Goal: Communication & Community: Answer question/provide support

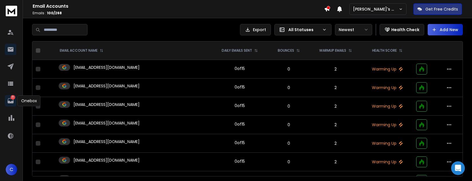
click at [10, 101] on icon at bounding box center [10, 101] width 7 height 7
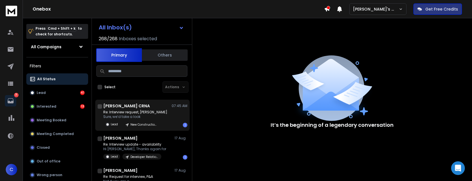
click at [126, 114] on p "Re: Interview request, [PERSON_NAME]" at bounding box center [135, 112] width 64 height 5
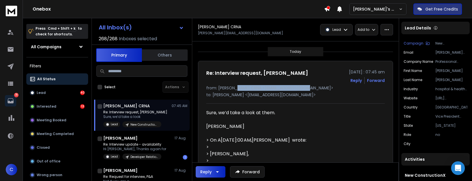
drag, startPoint x: 306, startPoint y: 88, endPoint x: 236, endPoint y: 90, distance: 70.1
click at [234, 90] on p "from: [PERSON_NAME] CRNA <[PERSON_NAME][EMAIL_ADDRESS][DOMAIN_NAME]>" at bounding box center [295, 88] width 179 height 6
click at [295, 84] on div "Re: Interview request, [PERSON_NAME] [DATE] : 07:45 am Reply Forward from: [PER…" at bounding box center [295, 83] width 179 height 29
drag, startPoint x: 306, startPoint y: 88, endPoint x: 218, endPoint y: 88, distance: 87.8
click at [218, 88] on p "from: [PERSON_NAME] CRNA <[PERSON_NAME][EMAIL_ADDRESS][DOMAIN_NAME]>" at bounding box center [295, 88] width 179 height 6
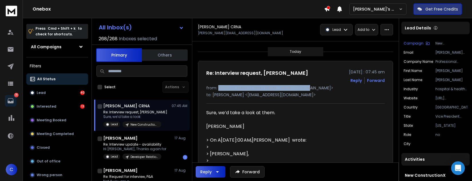
copy p "[PERSON_NAME] CRNA <[PERSON_NAME][EMAIL_ADDRESS][DOMAIN_NAME]"
drag, startPoint x: 290, startPoint y: 90, endPoint x: 294, endPoint y: 90, distance: 4.6
click at [290, 90] on p "from: [PERSON_NAME] CRNA <[PERSON_NAME][EMAIL_ADDRESS][DOMAIN_NAME]>" at bounding box center [295, 88] width 179 height 6
drag, startPoint x: 306, startPoint y: 88, endPoint x: 285, endPoint y: 88, distance: 20.9
click at [285, 88] on p "from: [PERSON_NAME] CRNA <[PERSON_NAME][EMAIL_ADDRESS][DOMAIN_NAME]>" at bounding box center [295, 88] width 179 height 6
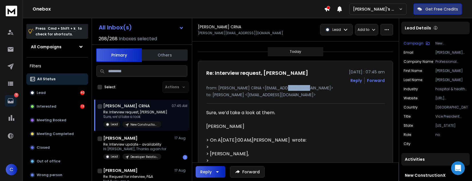
copy p "[DOMAIN_NAME]"
click at [358, 80] on button "Reply" at bounding box center [355, 81] width 11 height 6
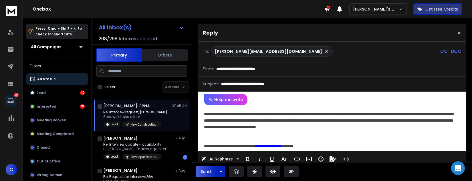
click at [249, 127] on div "**********" at bounding box center [331, 120] width 255 height 19
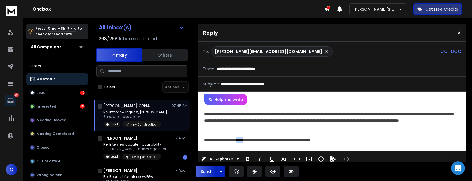
drag, startPoint x: 245, startPoint y: 140, endPoint x: 240, endPoint y: 141, distance: 5.2
click at [238, 141] on div "**********" at bounding box center [331, 140] width 255 height 6
click at [282, 139] on div "**********" at bounding box center [331, 140] width 255 height 6
drag, startPoint x: 362, startPoint y: 140, endPoint x: 353, endPoint y: 140, distance: 8.6
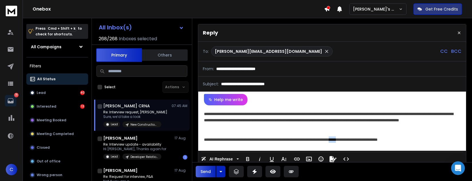
click at [353, 140] on div "**********" at bounding box center [331, 140] width 255 height 6
drag, startPoint x: 347, startPoint y: 139, endPoint x: 282, endPoint y: 139, distance: 64.7
click at [282, 139] on div "**********" at bounding box center [331, 140] width 255 height 6
copy div "**********"
drag, startPoint x: 345, startPoint y: 139, endPoint x: 320, endPoint y: 139, distance: 25.2
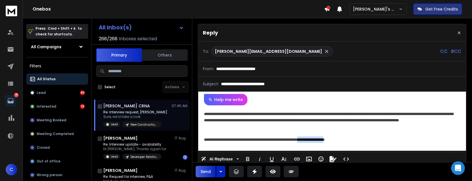
click at [315, 139] on div "**********" at bounding box center [331, 140] width 255 height 6
click at [386, 139] on div "**********" at bounding box center [331, 140] width 255 height 6
click at [204, 172] on button "Send" at bounding box center [206, 171] width 20 height 11
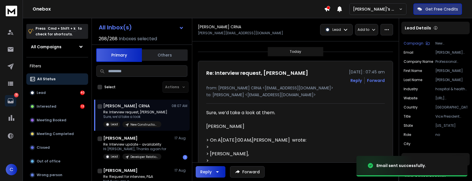
click at [332, 29] on div "Lead" at bounding box center [336, 29] width 32 height 11
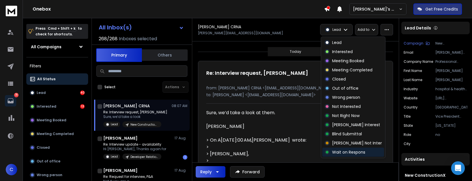
drag, startPoint x: 339, startPoint y: 152, endPoint x: 351, endPoint y: 148, distance: 13.0
click at [338, 152] on p "Wait on Respons" at bounding box center [348, 153] width 33 height 6
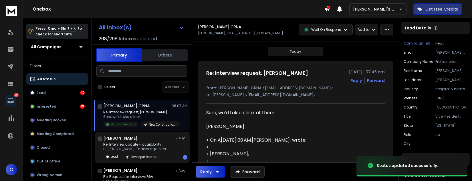
click at [161, 151] on p "Hi [PERSON_NAME], Thanks again for" at bounding box center [134, 149] width 63 height 5
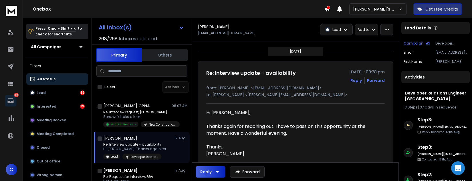
click at [339, 32] on div "Lead" at bounding box center [336, 29] width 32 height 11
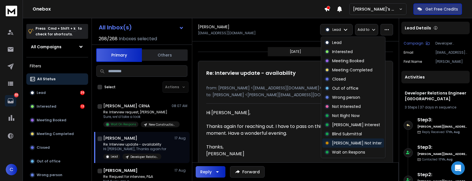
click at [351, 142] on p "[PERSON_NAME] Not Inter" at bounding box center [357, 143] width 50 height 6
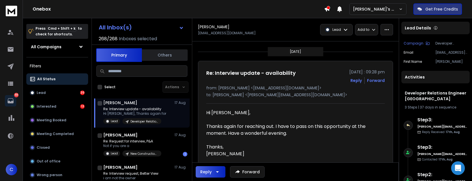
scroll to position [40, 0]
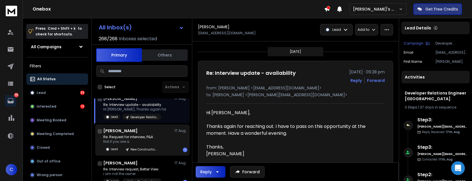
click at [150, 138] on p "Re: Request for interview, P&A" at bounding box center [132, 137] width 58 height 5
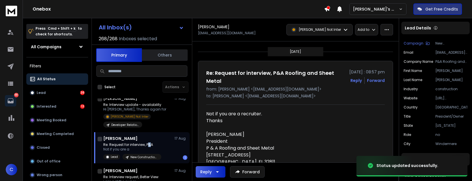
click at [356, 78] on button "Reply" at bounding box center [355, 81] width 11 height 6
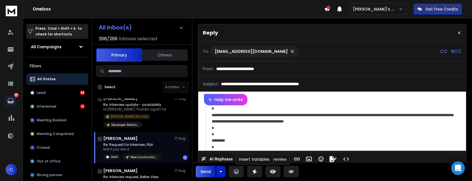
scroll to position [127, 0]
click at [199, 173] on button "Send" at bounding box center [206, 171] width 20 height 11
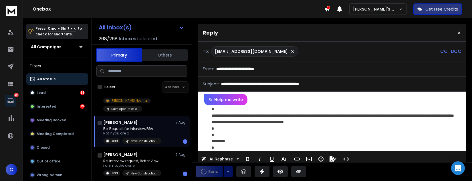
scroll to position [61, 0]
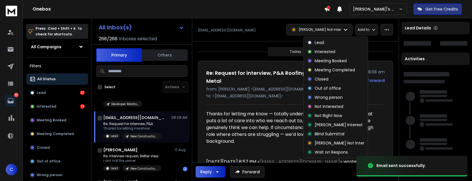
click at [332, 31] on p "[PERSON_NAME] Not Inter" at bounding box center [320, 29] width 42 height 5
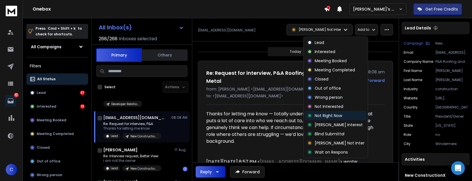
click at [331, 116] on p "Not Right Now" at bounding box center [328, 116] width 27 height 6
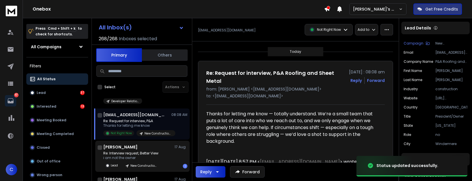
scroll to position [65, 0]
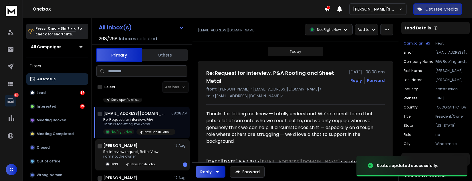
click at [152, 154] on p "i am not the owner" at bounding box center [132, 156] width 58 height 5
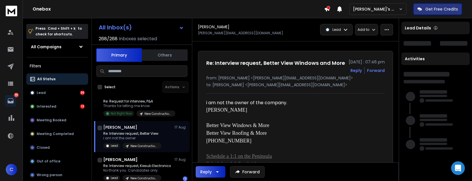
scroll to position [0, 0]
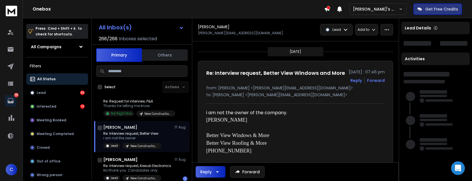
click at [356, 80] on button "Reply" at bounding box center [355, 81] width 11 height 6
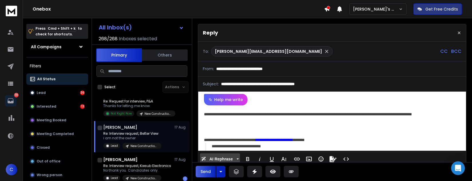
drag, startPoint x: 206, startPoint y: 173, endPoint x: 233, endPoint y: 160, distance: 30.3
click at [206, 173] on button "Send" at bounding box center [206, 171] width 20 height 11
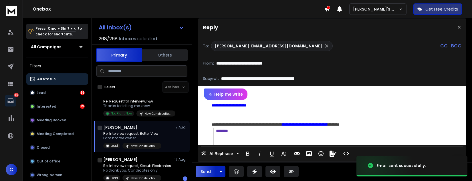
scroll to position [96, 0]
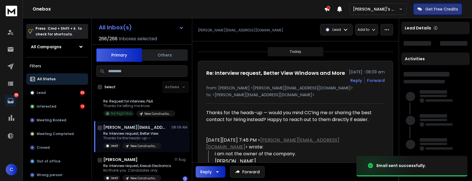
click at [328, 32] on div at bounding box center [327, 29] width 5 height 5
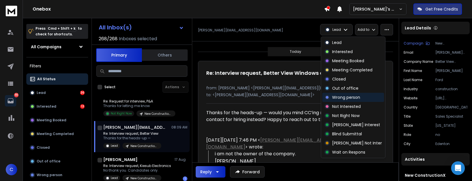
click at [332, 96] on p "Wrong person" at bounding box center [346, 98] width 28 height 6
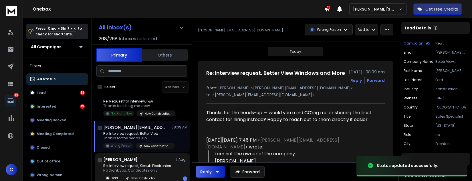
click at [131, 169] on p "No thank you. Candidates only." at bounding box center [137, 171] width 68 height 5
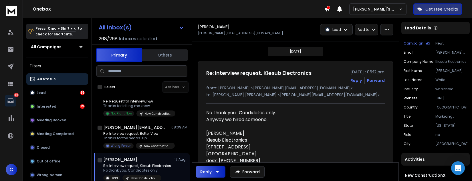
click at [356, 80] on button "Reply" at bounding box center [355, 81] width 11 height 6
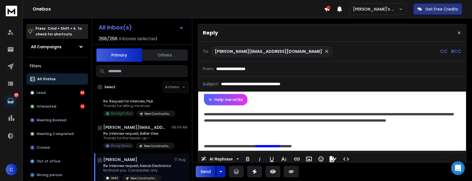
click at [207, 174] on button "Send" at bounding box center [206, 171] width 20 height 11
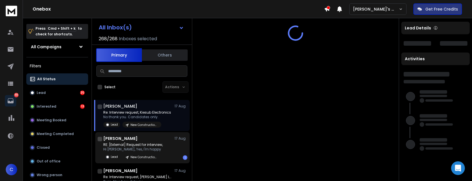
scroll to position [140, 0]
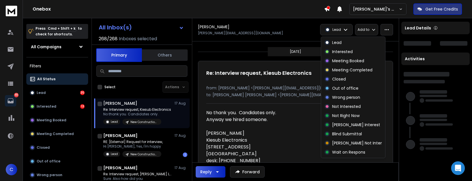
click at [343, 28] on div "Lead" at bounding box center [336, 29] width 32 height 11
click at [343, 116] on p "Not Right Now" at bounding box center [345, 116] width 27 height 6
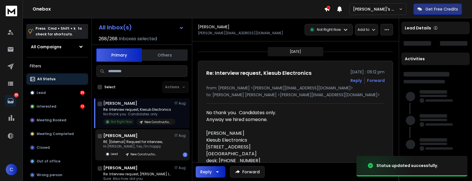
click at [144, 144] on p "Hi [PERSON_NAME], Yes, I'm happy" at bounding box center [133, 146] width 60 height 5
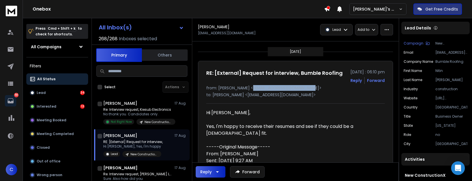
drag, startPoint x: 311, startPoint y: 90, endPoint x: 249, endPoint y: 90, distance: 62.7
click at [249, 90] on p "from: [PERSON_NAME] <[EMAIL_ADDRESS][DOMAIN_NAME]>" at bounding box center [295, 88] width 179 height 6
copy p "[EMAIL_ADDRESS][DOMAIN_NAME]"
click at [355, 80] on button "Reply" at bounding box center [355, 81] width 11 height 6
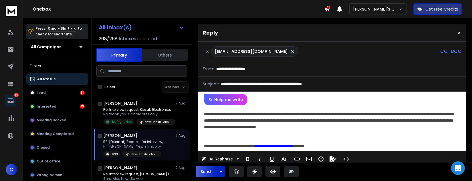
click at [249, 129] on div "**********" at bounding box center [331, 120] width 255 height 19
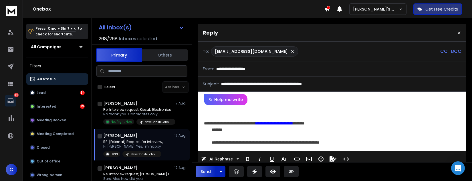
scroll to position [40, 0]
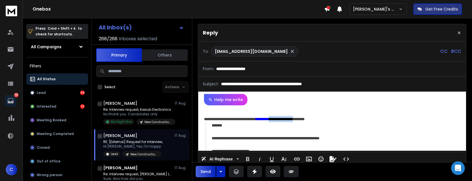
drag, startPoint x: 326, startPoint y: 120, endPoint x: 295, endPoint y: 120, distance: 30.6
click at [293, 121] on link "**********" at bounding box center [274, 119] width 37 height 4
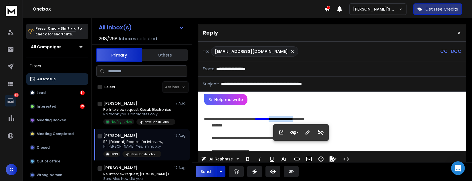
copy link "**********"
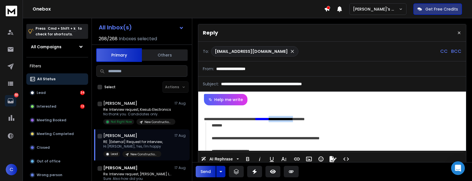
scroll to position [0, 0]
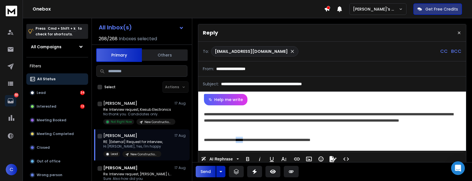
drag, startPoint x: 247, startPoint y: 140, endPoint x: 241, endPoint y: 141, distance: 6.6
click at [238, 141] on div "**********" at bounding box center [331, 140] width 255 height 6
drag, startPoint x: 332, startPoint y: 140, endPoint x: 325, endPoint y: 140, distance: 7.7
click at [323, 140] on div "**********" at bounding box center [331, 140] width 255 height 6
drag, startPoint x: 425, startPoint y: 140, endPoint x: 397, endPoint y: 141, distance: 28.1
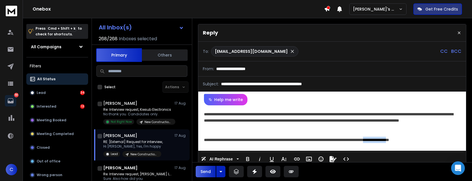
click at [397, 141] on div "**********" at bounding box center [331, 140] width 255 height 6
click at [201, 174] on button "Send" at bounding box center [206, 171] width 20 height 11
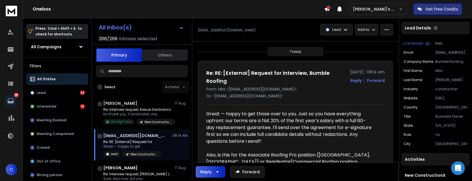
click at [332, 32] on div "Lead" at bounding box center [336, 29] width 32 height 11
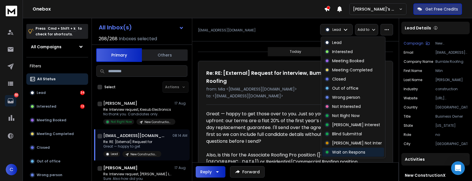
click at [337, 153] on p "Wait on Respons" at bounding box center [348, 153] width 33 height 6
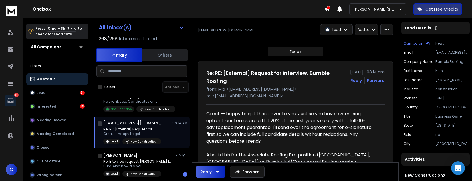
scroll to position [163, 0]
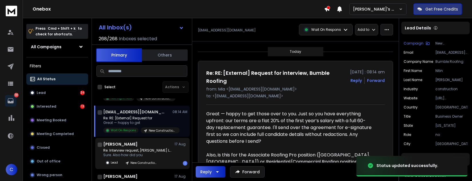
click at [151, 148] on p "Re: Interview request, [PERSON_NAME] Landscape" at bounding box center [137, 150] width 69 height 5
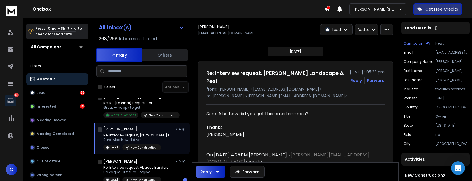
scroll to position [194, 0]
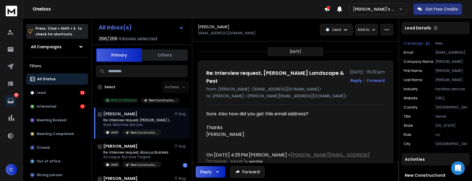
drag, startPoint x: 125, startPoint y: 148, endPoint x: 188, endPoint y: 142, distance: 63.0
click at [125, 155] on p "So vague. But sure. Forgive" at bounding box center [135, 157] width 65 height 5
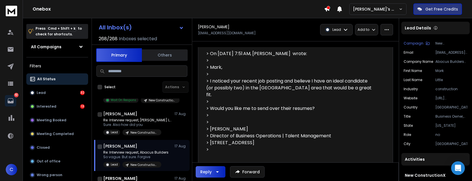
scroll to position [0, 0]
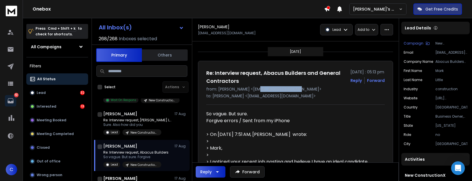
drag, startPoint x: 297, startPoint y: 89, endPoint x: 255, endPoint y: 89, distance: 41.8
click at [255, 89] on p "from: [PERSON_NAME] <[EMAIL_ADDRESS][DOMAIN_NAME]>" at bounding box center [295, 89] width 179 height 6
copy p "[DOMAIN_NAME]"
click at [353, 81] on button "Reply" at bounding box center [355, 81] width 11 height 6
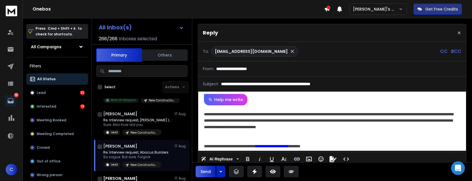
click at [249, 126] on div "**********" at bounding box center [331, 120] width 255 height 19
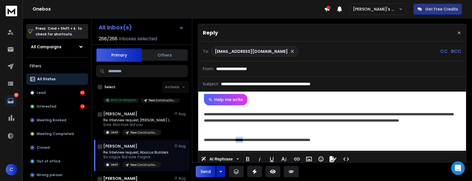
drag, startPoint x: 248, startPoint y: 139, endPoint x: 238, endPoint y: 141, distance: 9.9
click at [237, 141] on div "**********" at bounding box center [331, 140] width 255 height 6
drag, startPoint x: 374, startPoint y: 140, endPoint x: 341, endPoint y: 141, distance: 32.3
click at [341, 141] on div "**********" at bounding box center [331, 140] width 255 height 6
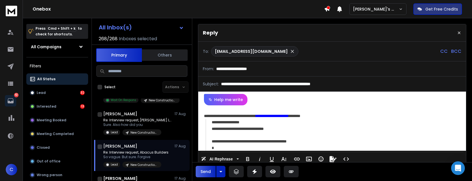
scroll to position [18, 0]
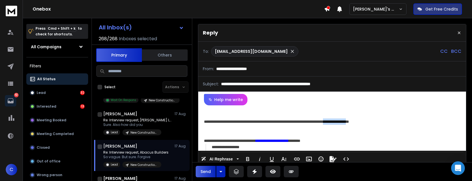
drag, startPoint x: 373, startPoint y: 122, endPoint x: 345, endPoint y: 123, distance: 28.3
click at [345, 123] on div "**********" at bounding box center [331, 122] width 255 height 6
click at [204, 174] on button "Send" at bounding box center [206, 171] width 20 height 11
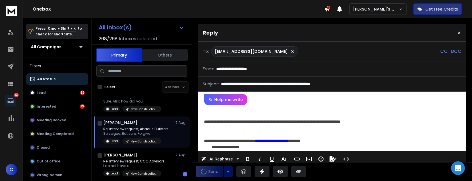
scroll to position [218, 0]
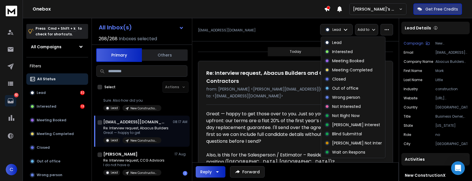
click at [339, 25] on div "Lead" at bounding box center [336, 29] width 32 height 11
click at [349, 153] on p "Wait on Respons" at bounding box center [348, 153] width 33 height 6
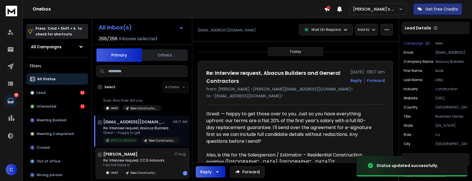
click at [146, 163] on p "I do not have a" at bounding box center [133, 165] width 61 height 5
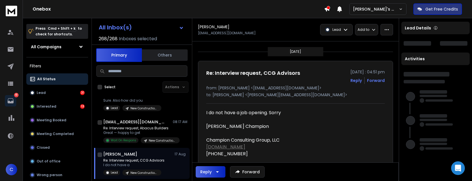
click at [355, 80] on button "Reply" at bounding box center [355, 81] width 11 height 6
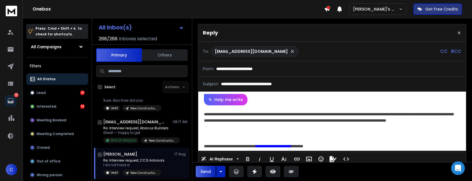
click at [208, 173] on button "Send" at bounding box center [206, 171] width 20 height 11
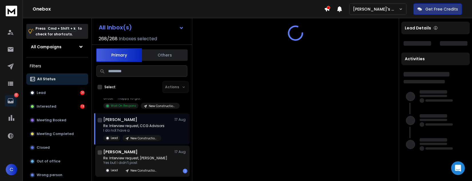
scroll to position [212, 0]
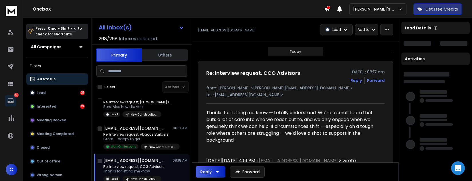
click at [347, 32] on icon at bounding box center [345, 29] width 5 height 5
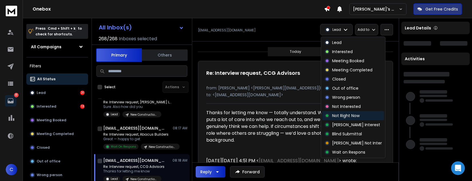
click at [344, 116] on p "Not Right Now" at bounding box center [345, 116] width 27 height 6
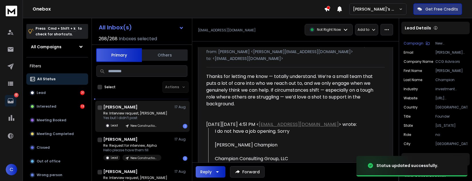
scroll to position [300, 0]
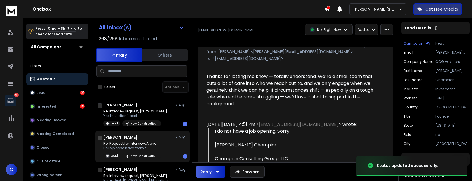
drag, startPoint x: 162, startPoint y: 142, endPoint x: 168, endPoint y: 142, distance: 6.3
click at [162, 142] on div "Re: Request for interview, Alpha Hello please have them fill Lead New Construct…" at bounding box center [145, 150] width 84 height 17
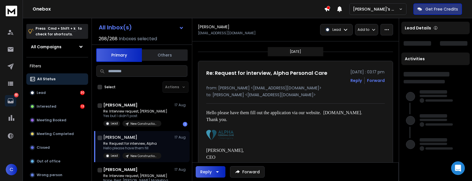
click at [357, 80] on button "Reply" at bounding box center [355, 81] width 11 height 6
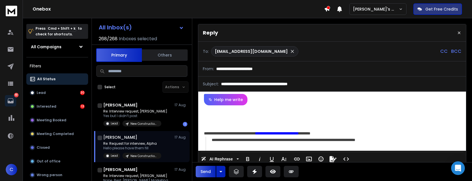
click at [269, 116] on div at bounding box center [332, 114] width 256 height 6
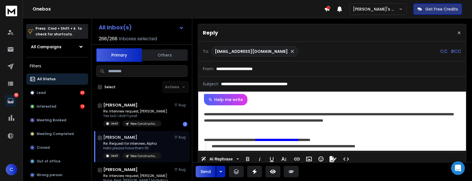
click at [205, 175] on button "Send" at bounding box center [206, 171] width 20 height 11
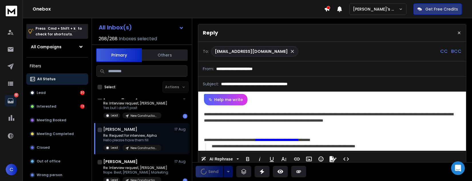
scroll to position [319, 0]
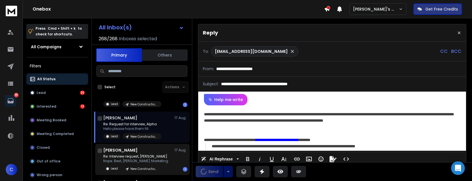
drag, startPoint x: 139, startPoint y: 154, endPoint x: 151, endPoint y: 149, distance: 13.1
click at [139, 159] on p "Nope. Best, [PERSON_NAME] Marketing" at bounding box center [135, 161] width 65 height 5
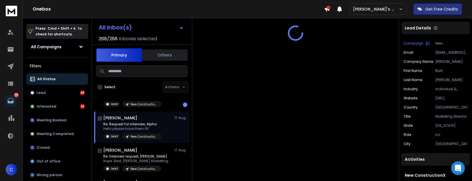
click at [141, 115] on div "[PERSON_NAME] [DATE] Re: Request for interview, [PERSON_NAME] Hello please have…" at bounding box center [145, 127] width 84 height 24
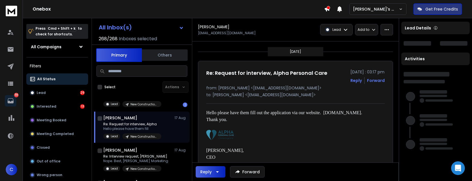
scroll to position [319, 0]
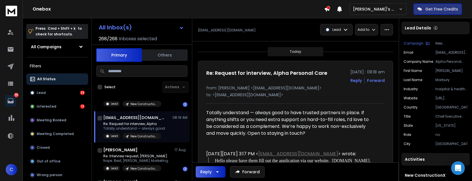
click at [396, 29] on div "[EMAIL_ADDRESS][DOMAIN_NAME] Lead Add to Lead Add to" at bounding box center [295, 29] width 207 height 23
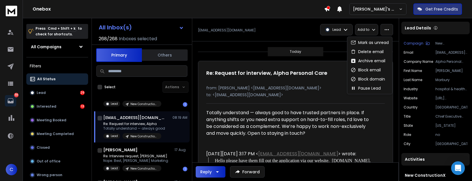
click at [390, 31] on button "button" at bounding box center [387, 29] width 13 height 11
click at [375, 51] on div "Delete email" at bounding box center [367, 52] width 33 height 6
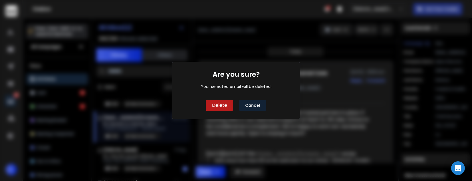
click at [222, 107] on button "Delete" at bounding box center [219, 105] width 27 height 11
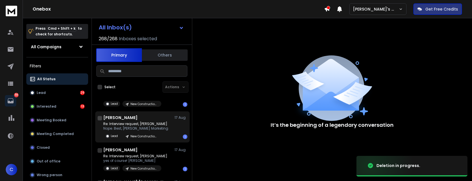
click at [161, 123] on div "Re: Interview request, [PERSON_NAME]. Best, [PERSON_NAME] Marketing Lead New Co…" at bounding box center [145, 130] width 84 height 17
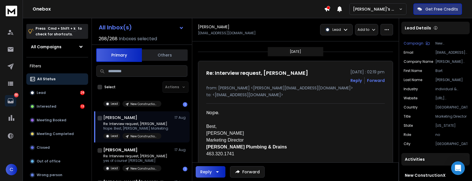
click at [354, 80] on button "Reply" at bounding box center [355, 81] width 11 height 6
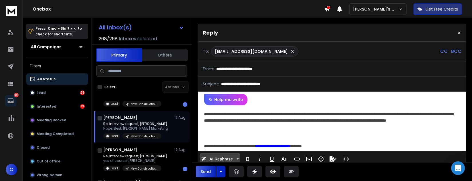
drag, startPoint x: 200, startPoint y: 174, endPoint x: 207, endPoint y: 160, distance: 15.2
click at [200, 174] on button "Send" at bounding box center [206, 171] width 20 height 11
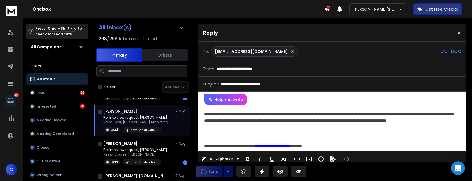
scroll to position [327, 0]
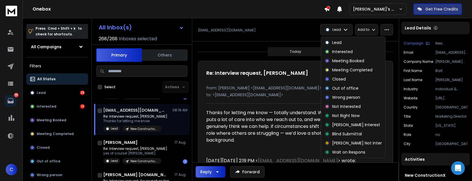
click at [339, 30] on p "Lead" at bounding box center [336, 29] width 9 height 5
click at [345, 115] on p "Not Right Now" at bounding box center [345, 116] width 27 height 6
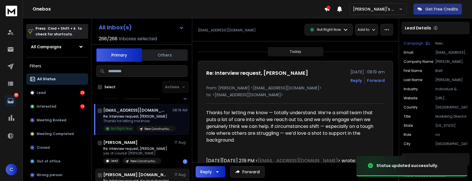
click at [134, 179] on p "Re: Interview request, Acupuncture Herbal" at bounding box center [137, 181] width 69 height 5
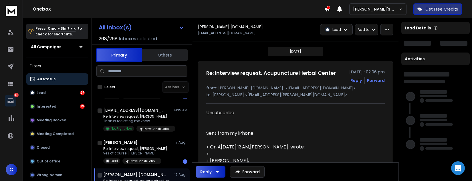
click at [352, 81] on button "Reply" at bounding box center [355, 81] width 11 height 6
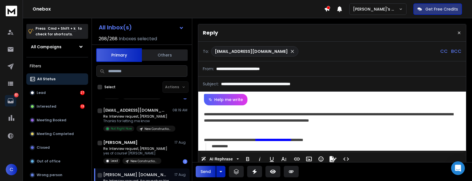
click at [204, 172] on button "Send" at bounding box center [206, 171] width 20 height 11
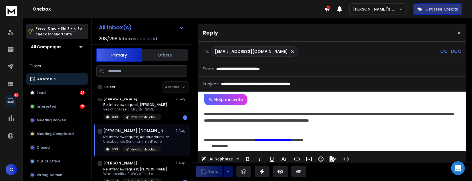
scroll to position [1, 0]
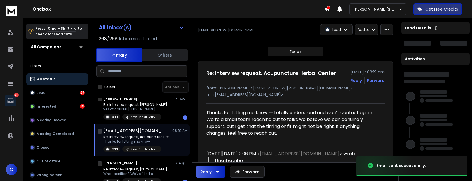
click at [347, 29] on icon at bounding box center [345, 30] width 3 height 2
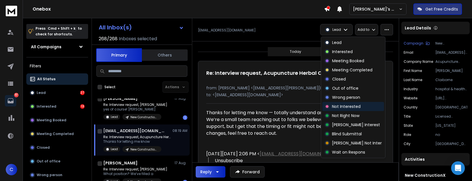
drag, startPoint x: 344, startPoint y: 107, endPoint x: 356, endPoint y: 96, distance: 16.0
click at [344, 107] on p "Not Interested" at bounding box center [346, 107] width 29 height 6
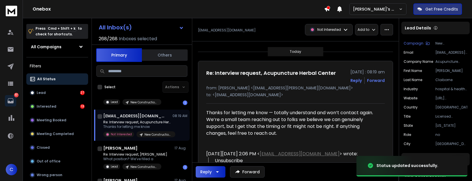
scroll to position [386, 0]
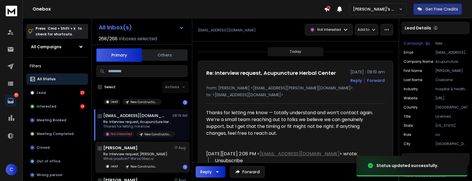
click at [137, 157] on p "What position? We’ve filled a" at bounding box center [135, 159] width 64 height 5
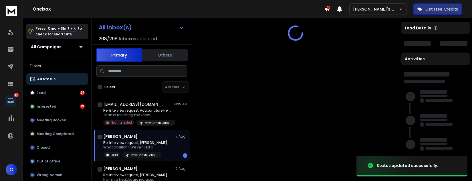
scroll to position [403, 0]
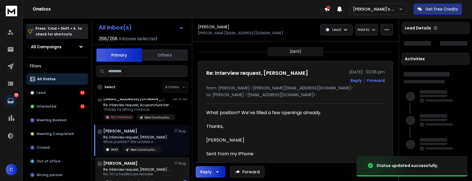
click at [138, 161] on div "[PERSON_NAME] [DATE]" at bounding box center [145, 164] width 84 height 6
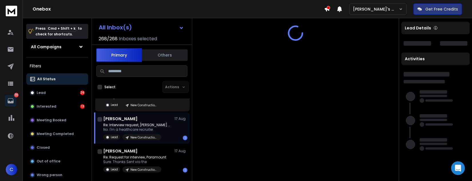
scroll to position [447, 0]
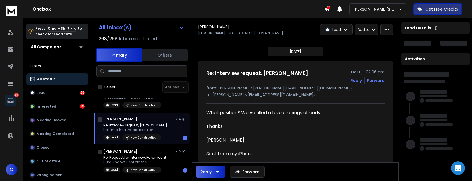
click at [158, 123] on p "Re: Interview request, [PERSON_NAME] Agency" at bounding box center [137, 125] width 69 height 5
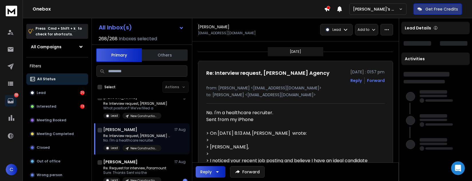
scroll to position [436, 0]
click at [353, 79] on button "Reply" at bounding box center [355, 81] width 11 height 6
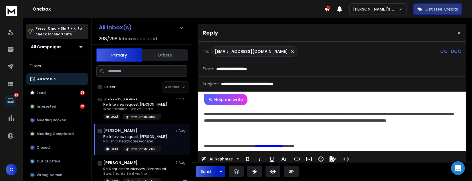
click at [206, 173] on button "Send" at bounding box center [206, 171] width 20 height 11
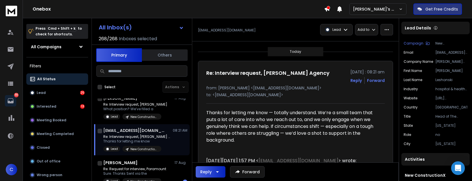
click at [333, 32] on div "Lead" at bounding box center [336, 29] width 32 height 11
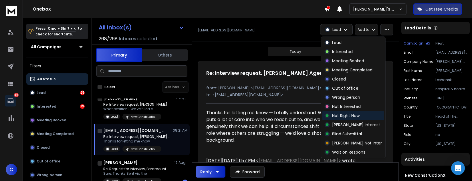
click at [340, 116] on p "Not Right Now" at bounding box center [345, 116] width 27 height 6
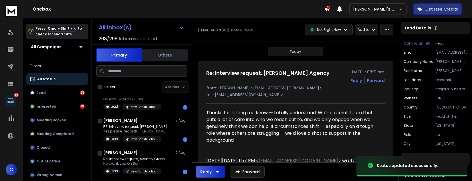
scroll to position [545, 0]
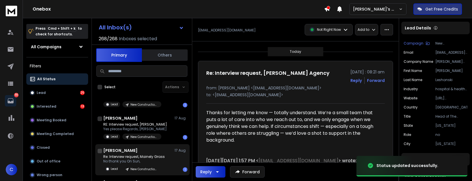
click at [145, 148] on div "[PERSON_NAME] [DATE]" at bounding box center [145, 151] width 84 height 6
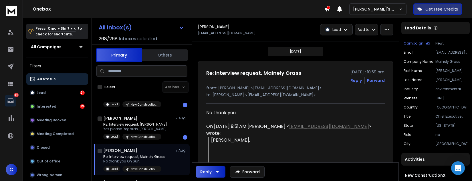
click at [357, 78] on button "Reply" at bounding box center [355, 81] width 11 height 6
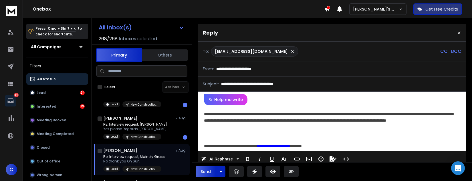
drag, startPoint x: 207, startPoint y: 173, endPoint x: 254, endPoint y: 146, distance: 53.9
click at [207, 173] on button "Send" at bounding box center [206, 171] width 20 height 11
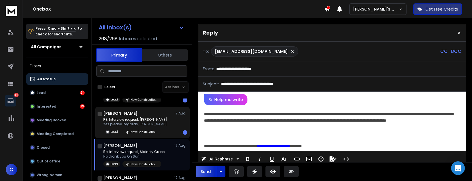
scroll to position [554, 0]
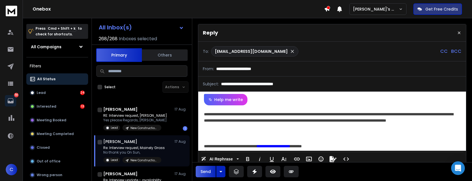
click at [203, 170] on button "Send" at bounding box center [206, 171] width 20 height 11
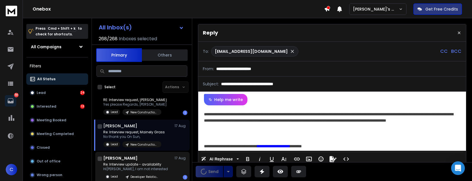
scroll to position [570, 0]
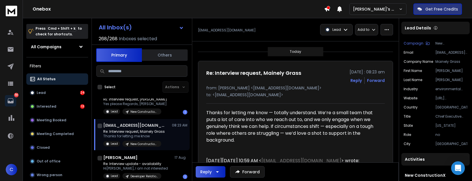
click at [336, 33] on div "Lead" at bounding box center [336, 29] width 32 height 11
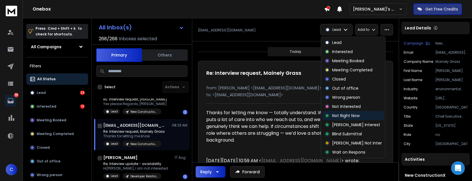
click at [343, 115] on p "Not Right Now" at bounding box center [345, 116] width 27 height 6
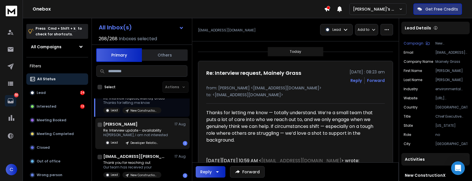
scroll to position [604, 0]
click at [151, 140] on div "Developer Relations Engineer [GEOGRAPHIC_DATA]" at bounding box center [141, 143] width 39 height 6
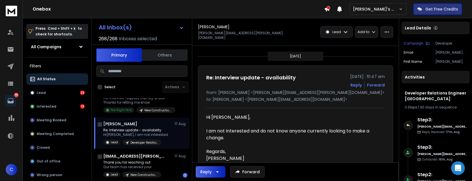
click at [343, 30] on div "Lead" at bounding box center [336, 32] width 32 height 11
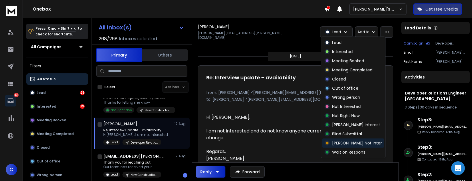
click at [349, 142] on p "[PERSON_NAME] Not Inter" at bounding box center [357, 143] width 50 height 6
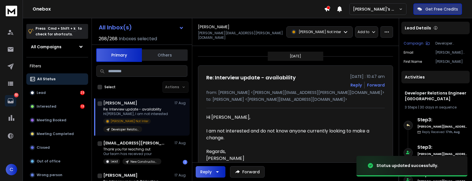
scroll to position [625, 0]
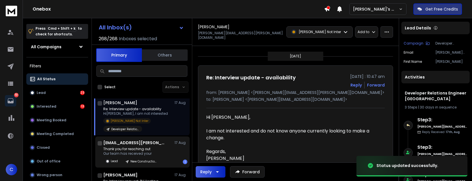
click at [147, 152] on p "Our team has received your" at bounding box center [132, 154] width 58 height 5
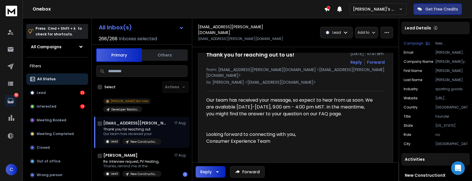
scroll to position [656, 0]
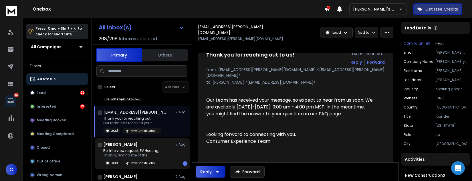
click at [136, 153] on p "Thanks, remind me of the" at bounding box center [132, 155] width 58 height 5
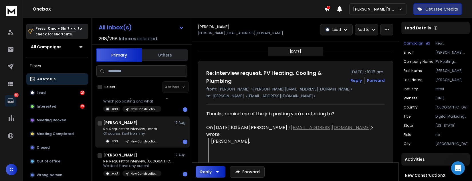
scroll to position [775, 0]
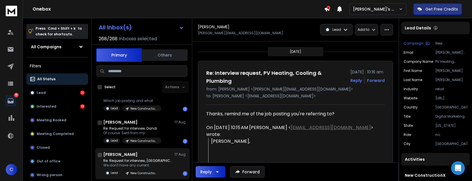
click at [150, 159] on p "Re: Request for interview, [GEOGRAPHIC_DATA]" at bounding box center [137, 161] width 69 height 5
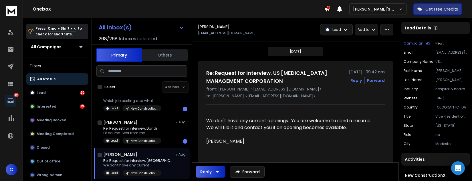
click at [353, 79] on button "Reply" at bounding box center [355, 81] width 11 height 6
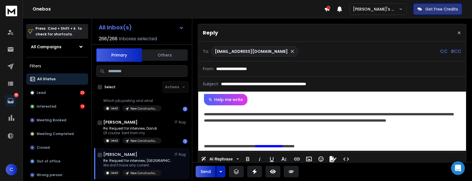
click at [203, 171] on button "Send" at bounding box center [206, 171] width 20 height 11
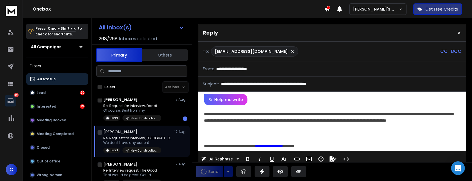
scroll to position [817, 0]
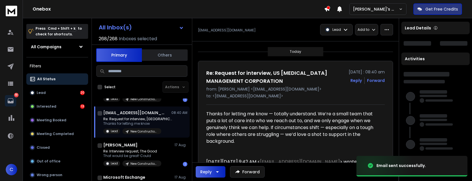
click at [340, 35] on div "Lead" at bounding box center [336, 29] width 32 height 11
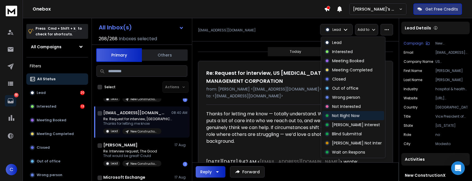
click at [342, 115] on p "Not Right Now" at bounding box center [345, 116] width 27 height 6
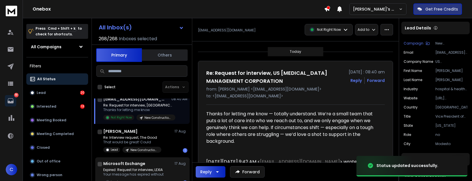
scroll to position [832, 0]
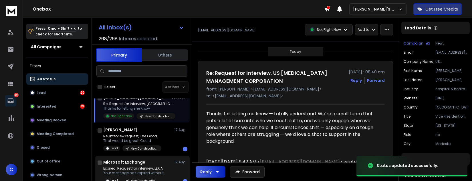
click at [151, 167] on p "Expired: Request for interview, LEXIA" at bounding box center [133, 169] width 60 height 5
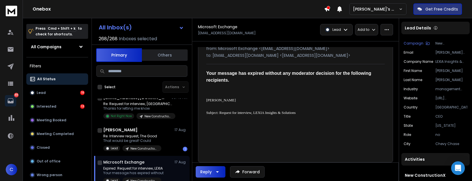
scroll to position [78, 0]
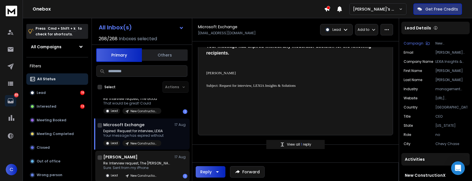
click at [123, 166] on p "Sure. Sent from my iPhone" at bounding box center [137, 168] width 69 height 5
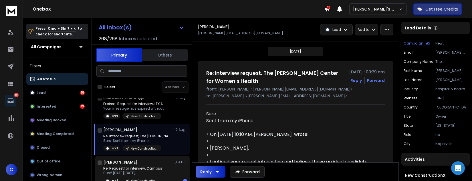
click at [143, 171] on p "Sure! [DATE][DATE]," at bounding box center [132, 173] width 59 height 5
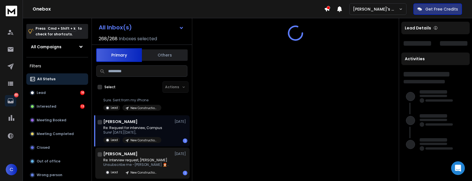
scroll to position [938, 0]
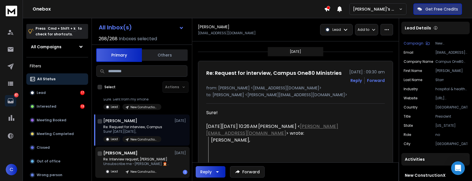
click at [152, 162] on p "Unsubscribe me -[PERSON_NAME] 🧑🏻‍🦰👍🏻🇺🇸" at bounding box center [137, 164] width 69 height 5
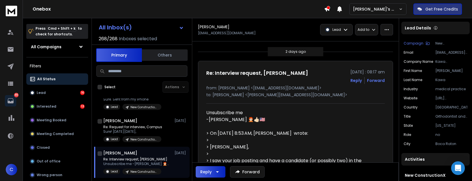
click at [355, 78] on button "Reply" at bounding box center [355, 81] width 11 height 6
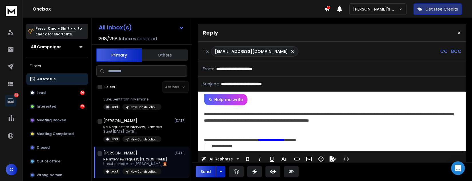
click at [207, 173] on button "Send" at bounding box center [206, 171] width 20 height 11
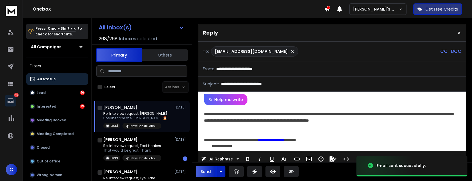
scroll to position [0, 0]
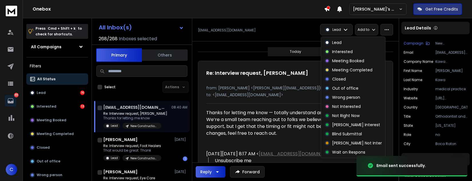
click at [345, 34] on div "Lead" at bounding box center [336, 29] width 32 height 11
click at [347, 108] on p "Not Interested" at bounding box center [346, 107] width 29 height 6
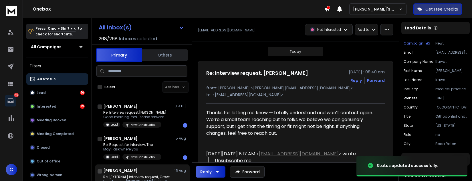
scroll to position [1092, 0]
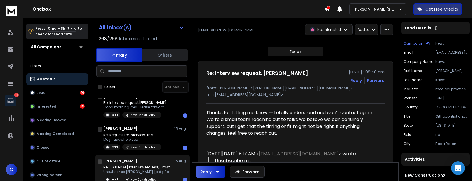
click at [160, 170] on p "Unsubscribe [PERSON_NAME] [cid:gflogotealbluecrop_205669c6-ba39-4625-aa1f-c7440…" at bounding box center [137, 172] width 69 height 5
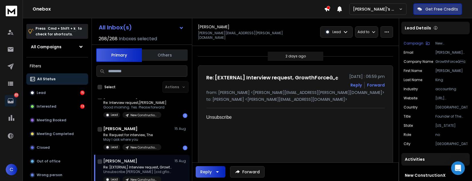
click at [356, 82] on button "Reply" at bounding box center [355, 85] width 11 height 6
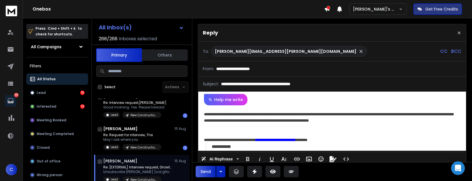
click at [199, 174] on button "Send" at bounding box center [206, 171] width 20 height 11
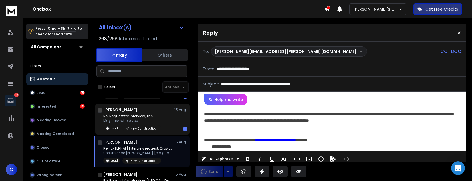
scroll to position [1111, 0]
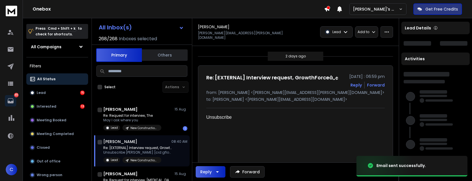
click at [342, 32] on div "Lead" at bounding box center [336, 32] width 32 height 11
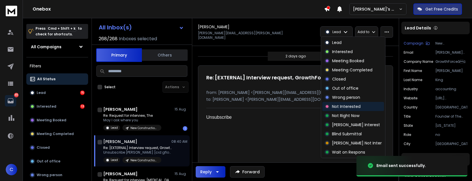
click at [343, 105] on p "Not Interested" at bounding box center [346, 107] width 29 height 6
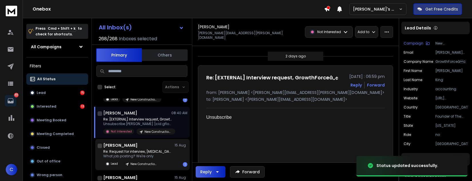
scroll to position [1171, 0]
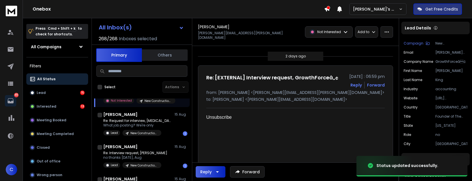
drag, startPoint x: 149, startPoint y: 146, endPoint x: 162, endPoint y: 157, distance: 17.0
click at [149, 151] on div "Re: Interview request, [PERSON_NAME] no thanks [DATE], Aug Lead New Constructio…" at bounding box center [135, 159] width 64 height 17
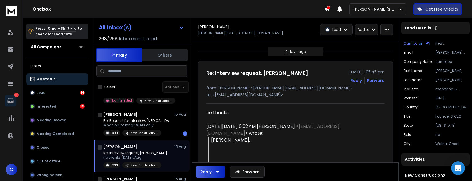
click at [357, 80] on button "Reply" at bounding box center [355, 81] width 11 height 6
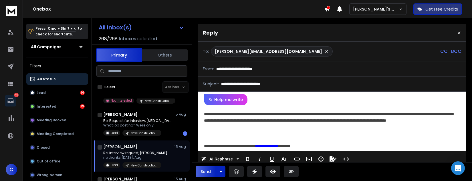
click at [203, 172] on button "Send" at bounding box center [206, 171] width 20 height 11
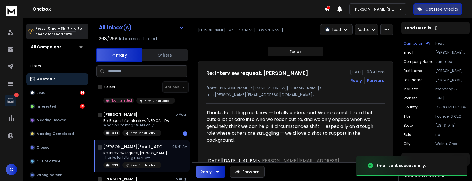
click at [336, 27] on div "Lead" at bounding box center [336, 29] width 32 height 11
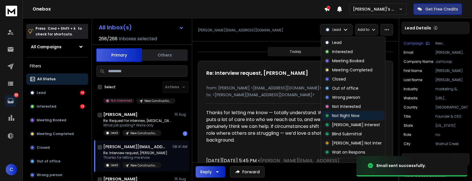
click at [342, 116] on p "Not Right Now" at bounding box center [345, 116] width 27 height 6
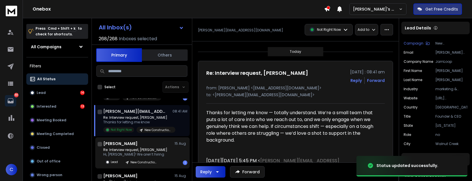
scroll to position [1207, 0]
click at [149, 159] on p "New ConstructionX" at bounding box center [143, 161] width 27 height 4
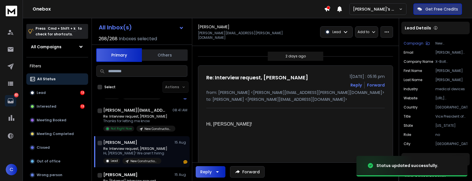
click at [352, 82] on button "Reply" at bounding box center [355, 85] width 11 height 6
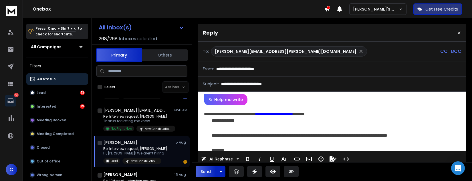
scroll to position [0, 0]
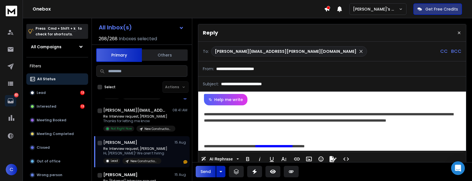
click at [210, 171] on button "Send" at bounding box center [206, 171] width 20 height 11
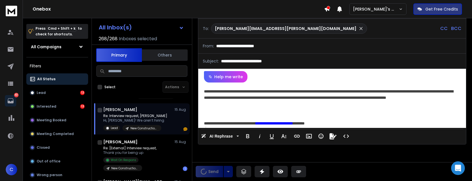
scroll to position [23, 0]
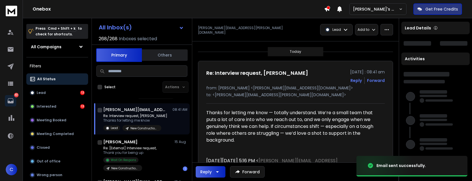
click at [338, 34] on div "Lead" at bounding box center [336, 29] width 32 height 11
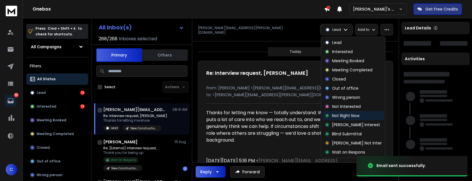
click at [340, 112] on div "Not Right Now" at bounding box center [353, 115] width 62 height 9
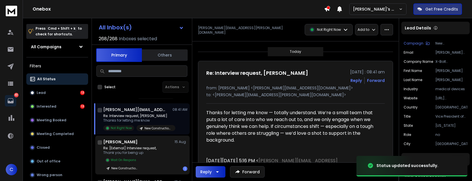
click at [160, 151] on p "Thank you for being up" at bounding box center [137, 153] width 69 height 5
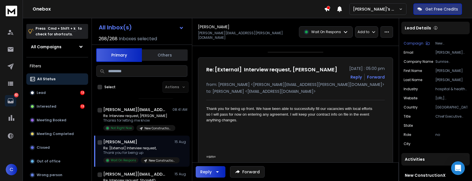
scroll to position [0, 0]
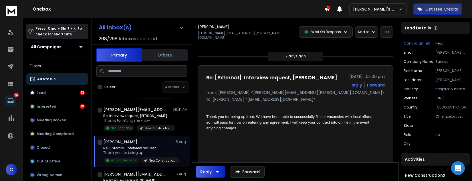
click at [356, 82] on button "Reply" at bounding box center [355, 85] width 11 height 6
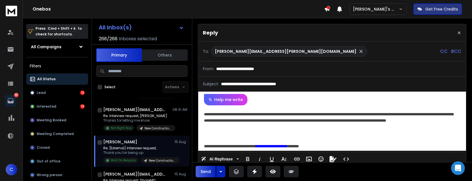
click at [203, 174] on button "Send" at bounding box center [206, 171] width 20 height 11
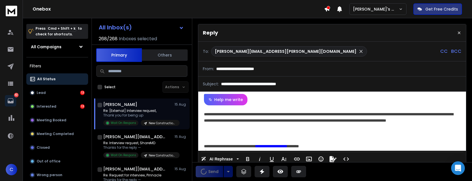
scroll to position [1278, 0]
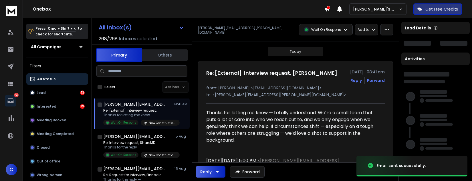
click at [346, 32] on icon at bounding box center [345, 29] width 5 height 5
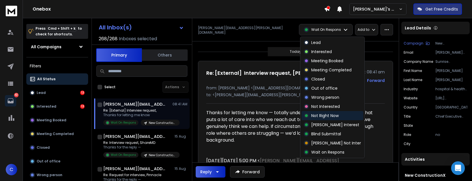
click at [333, 113] on p "Not Right Now" at bounding box center [324, 116] width 27 height 6
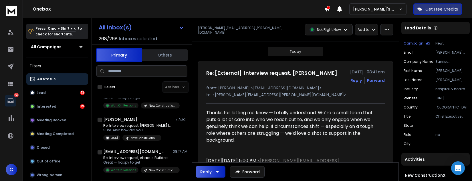
scroll to position [189, 0]
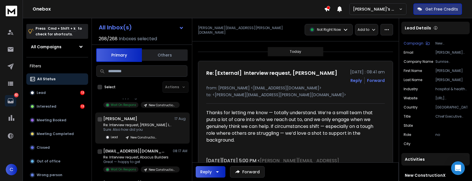
click at [156, 123] on p "Re: Interview request, [PERSON_NAME] Landscape" at bounding box center [137, 125] width 69 height 5
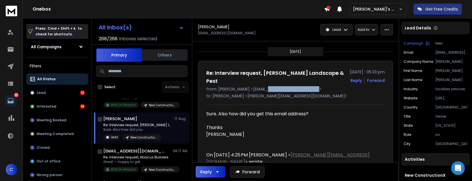
drag, startPoint x: 318, startPoint y: 88, endPoint x: 269, endPoint y: 92, distance: 49.4
click at [268, 90] on p "from: [PERSON_NAME] <[EMAIL_ADDRESS][DOMAIN_NAME]>" at bounding box center [295, 89] width 179 height 6
copy p "[DOMAIN_NAME]"
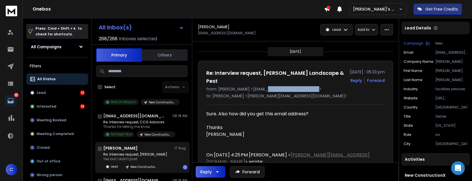
scroll to position [257, 0]
drag, startPoint x: 158, startPoint y: 152, endPoint x: 164, endPoint y: 157, distance: 7.5
click at [158, 156] on p "Yes but I didn’t post" at bounding box center [135, 158] width 64 height 5
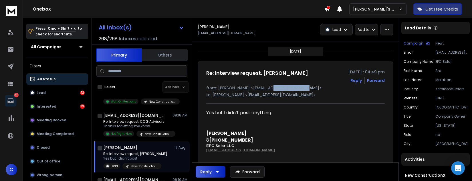
drag, startPoint x: 306, startPoint y: 89, endPoint x: 274, endPoint y: 89, distance: 32.0
click at [274, 89] on p "from: [PERSON_NAME] <[EMAIL_ADDRESS][DOMAIN_NAME]>" at bounding box center [295, 88] width 179 height 6
copy p "[DOMAIN_NAME]"
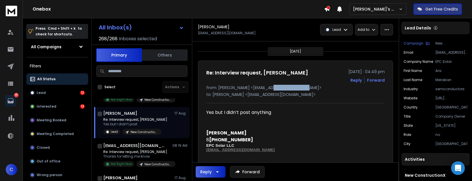
scroll to position [294, 0]
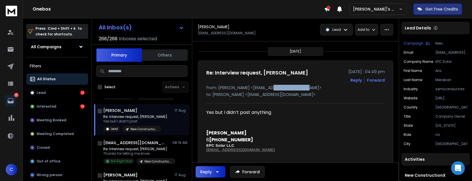
click at [357, 80] on button "Reply" at bounding box center [355, 81] width 11 height 6
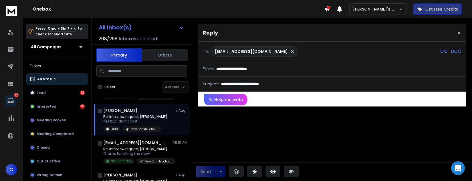
scroll to position [0, 0]
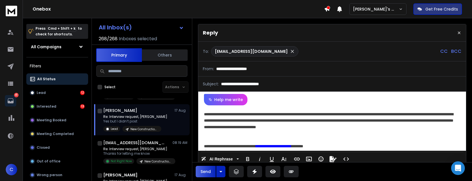
click at [249, 127] on div "**********" at bounding box center [331, 120] width 255 height 19
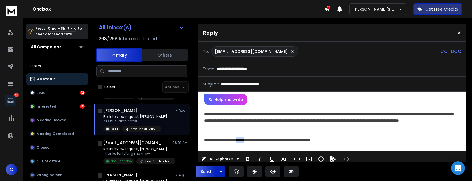
drag, startPoint x: 248, startPoint y: 140, endPoint x: 238, endPoint y: 141, distance: 10.1
click at [238, 141] on div "**********" at bounding box center [331, 140] width 255 height 6
click at [457, 32] on icon at bounding box center [459, 33] width 5 height 5
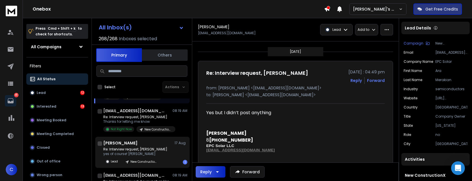
scroll to position [327, 0]
drag, startPoint x: 165, startPoint y: 145, endPoint x: 169, endPoint y: 150, distance: 6.5
click at [165, 146] on div "Re: Interview request, [PERSON_NAME] yes of course! [PERSON_NAME] Lead New Cons…" at bounding box center [145, 154] width 84 height 17
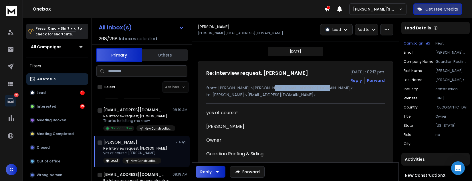
drag, startPoint x: 323, startPoint y: 89, endPoint x: 279, endPoint y: 102, distance: 46.4
click at [272, 90] on p "from: [PERSON_NAME] <[PERSON_NAME][EMAIL_ADDRESS][DOMAIN_NAME]>" at bounding box center [295, 88] width 179 height 6
copy p "[DOMAIN_NAME]"
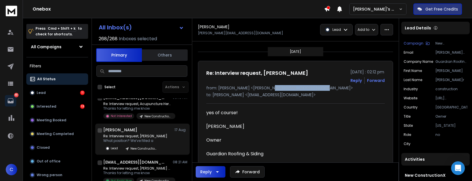
scroll to position [405, 0]
drag, startPoint x: 148, startPoint y: 134, endPoint x: 155, endPoint y: 133, distance: 6.6
click at [148, 138] on p "What position? We’ve filled a" at bounding box center [135, 140] width 64 height 5
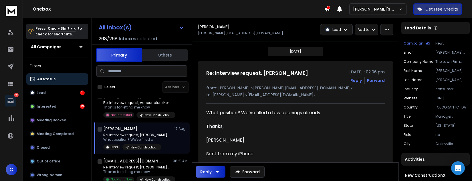
click at [352, 78] on button "Reply" at bounding box center [355, 81] width 11 height 6
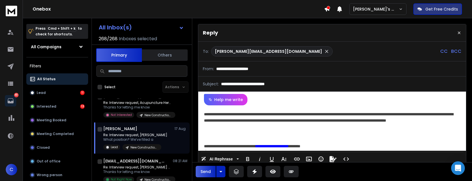
click at [208, 171] on button "Send" at bounding box center [206, 171] width 20 height 11
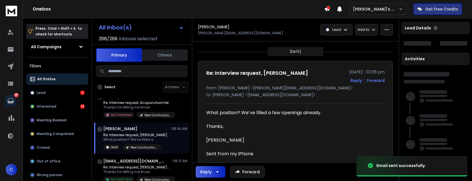
click at [340, 32] on div "Lead" at bounding box center [336, 29] width 32 height 11
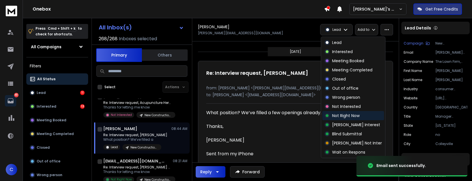
click at [339, 116] on p "Not Right Now" at bounding box center [345, 116] width 27 height 6
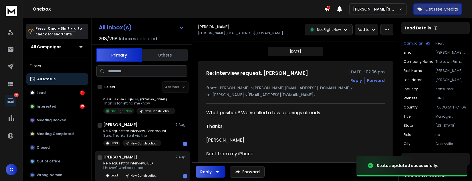
scroll to position [475, 0]
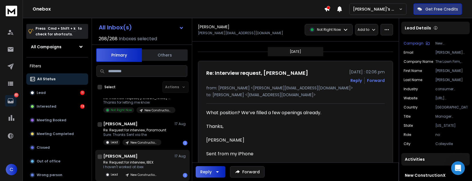
click at [152, 165] on p "I haven't worked at ibex" at bounding box center [132, 167] width 58 height 5
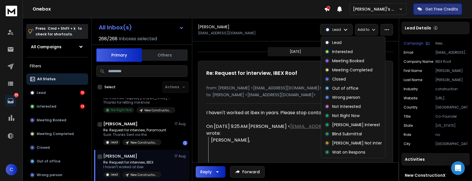
click at [347, 31] on icon at bounding box center [345, 29] width 5 height 5
click at [353, 99] on p "Wrong person" at bounding box center [346, 98] width 28 height 6
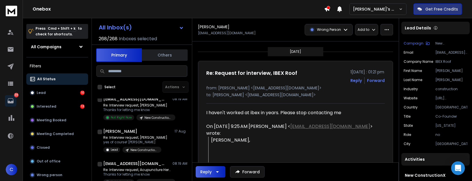
scroll to position [333, 0]
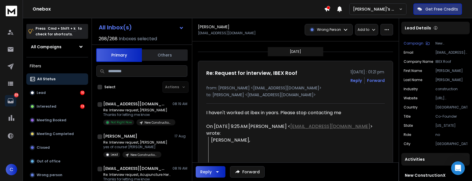
click at [170, 140] on div "Re: Interview request,[PERSON_NAME] yes of course![PERSON_NAME] Lead New Constr…" at bounding box center [145, 148] width 84 height 17
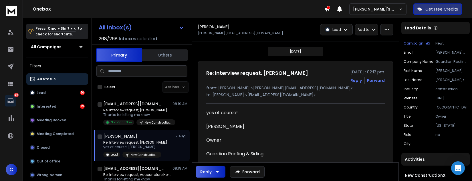
click at [358, 80] on button "Reply" at bounding box center [355, 81] width 11 height 6
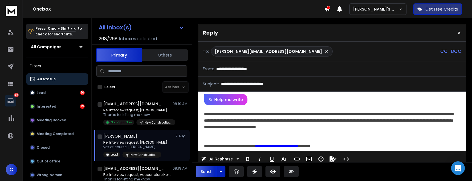
click at [248, 127] on div "**********" at bounding box center [331, 120] width 255 height 19
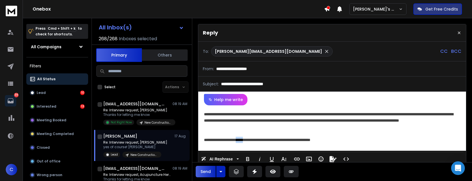
drag, startPoint x: 247, startPoint y: 140, endPoint x: 238, endPoint y: 141, distance: 8.6
click at [238, 141] on div "**********" at bounding box center [331, 140] width 255 height 6
drag, startPoint x: 297, startPoint y: 141, endPoint x: 288, endPoint y: 140, distance: 9.2
click at [288, 140] on div "**********" at bounding box center [331, 140] width 255 height 6
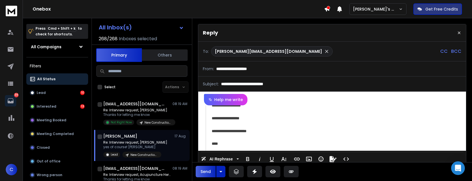
scroll to position [157, 0]
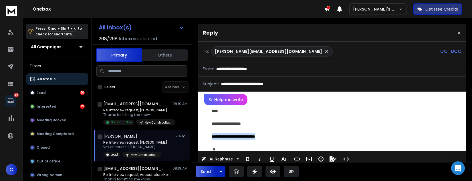
drag, startPoint x: 239, startPoint y: 137, endPoint x: 249, endPoint y: 134, distance: 10.8
click at [212, 138] on div "**********" at bounding box center [335, 85] width 247 height 134
copy link "**********"
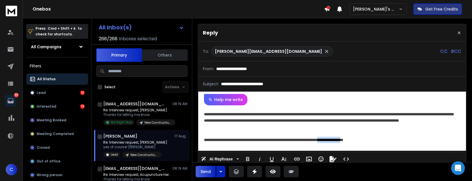
drag, startPoint x: 369, startPoint y: 140, endPoint x: 345, endPoint y: 141, distance: 23.8
click at [341, 141] on div "**********" at bounding box center [331, 140] width 255 height 6
paste div
click at [207, 170] on button "Send" at bounding box center [206, 171] width 20 height 11
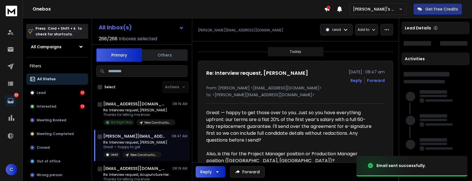
click at [348, 33] on div "Lead" at bounding box center [336, 29] width 32 height 11
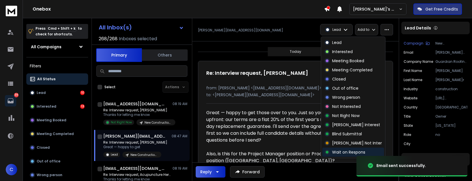
click at [346, 150] on p "Wait on Respons" at bounding box center [348, 153] width 33 height 6
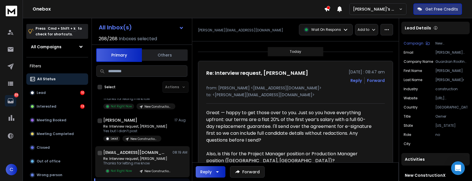
scroll to position [280, 0]
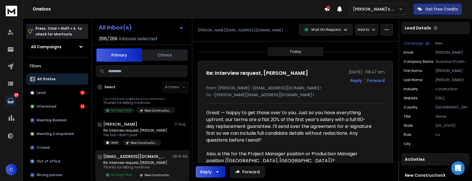
click at [148, 133] on p "Yes but I didn’t post" at bounding box center [135, 135] width 64 height 5
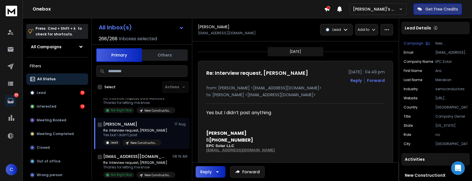
click at [357, 81] on button "Reply" at bounding box center [355, 81] width 11 height 6
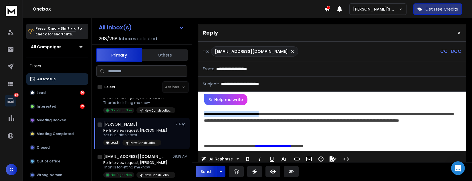
drag, startPoint x: 273, startPoint y: 114, endPoint x: 204, endPoint y: 116, distance: 69.0
click at [204, 116] on div "**********" at bounding box center [331, 120] width 255 height 19
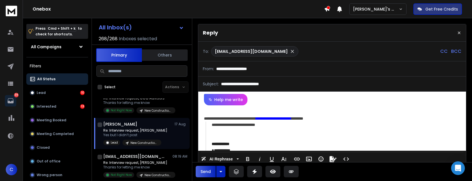
scroll to position [0, 0]
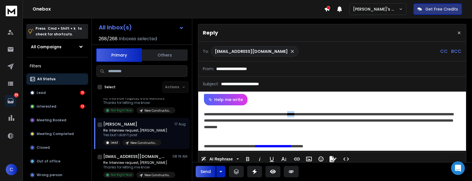
drag, startPoint x: 315, startPoint y: 115, endPoint x: 307, endPoint y: 116, distance: 8.3
click at [307, 116] on div "**********" at bounding box center [331, 120] width 255 height 19
click at [201, 174] on button "Send" at bounding box center [206, 171] width 20 height 11
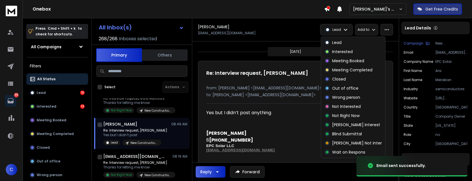
click at [346, 31] on icon at bounding box center [345, 30] width 3 height 2
click at [353, 153] on ol "Email sent successfully." at bounding box center [412, 167] width 120 height 30
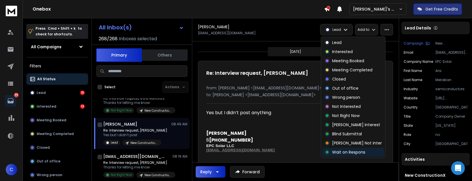
click at [340, 155] on p "Wait on Respons" at bounding box center [348, 153] width 33 height 6
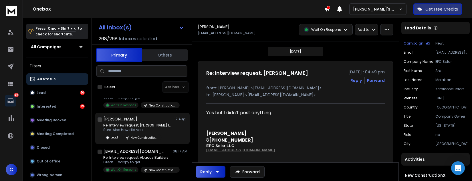
scroll to position [188, 0]
click at [149, 128] on p "Sure. Also how did you" at bounding box center [137, 130] width 69 height 5
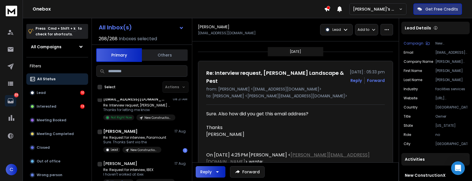
scroll to position [467, 0]
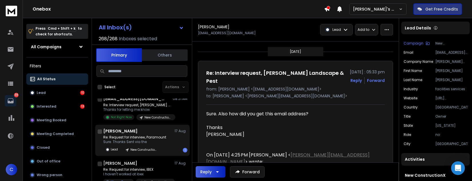
click at [160, 147] on div "New ConstructionX" at bounding box center [141, 150] width 39 height 6
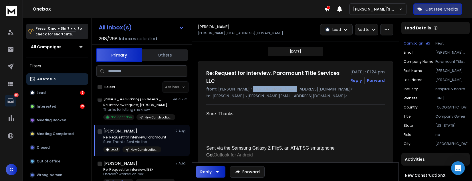
drag, startPoint x: 289, startPoint y: 89, endPoint x: 254, endPoint y: 98, distance: 36.2
click at [249, 92] on p "from: [PERSON_NAME] <[PERSON_NAME][EMAIL_ADDRESS][DOMAIN_NAME]>" at bounding box center [295, 89] width 179 height 6
click at [123, 147] on div "New ConstructionX" at bounding box center [141, 150] width 39 height 6
